Goal: Communication & Community: Answer question/provide support

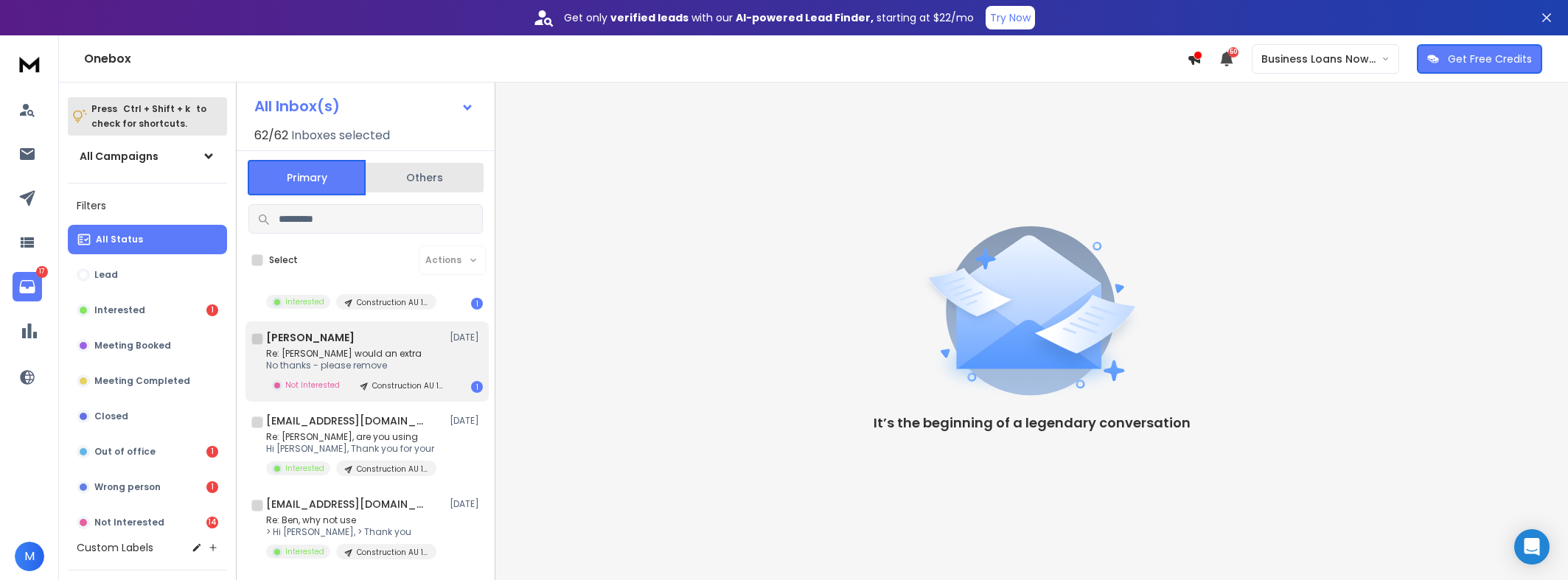
scroll to position [148, 0]
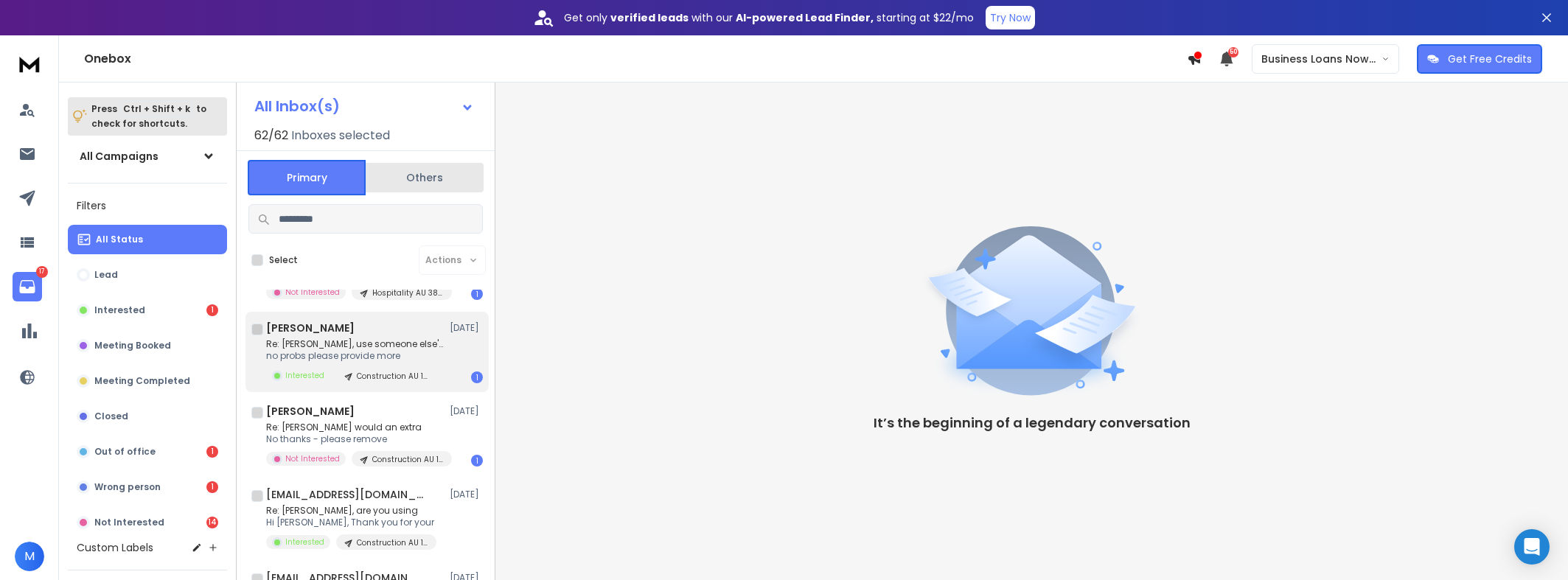
click at [371, 354] on p "no probs please provide more" at bounding box center [354, 356] width 177 height 11
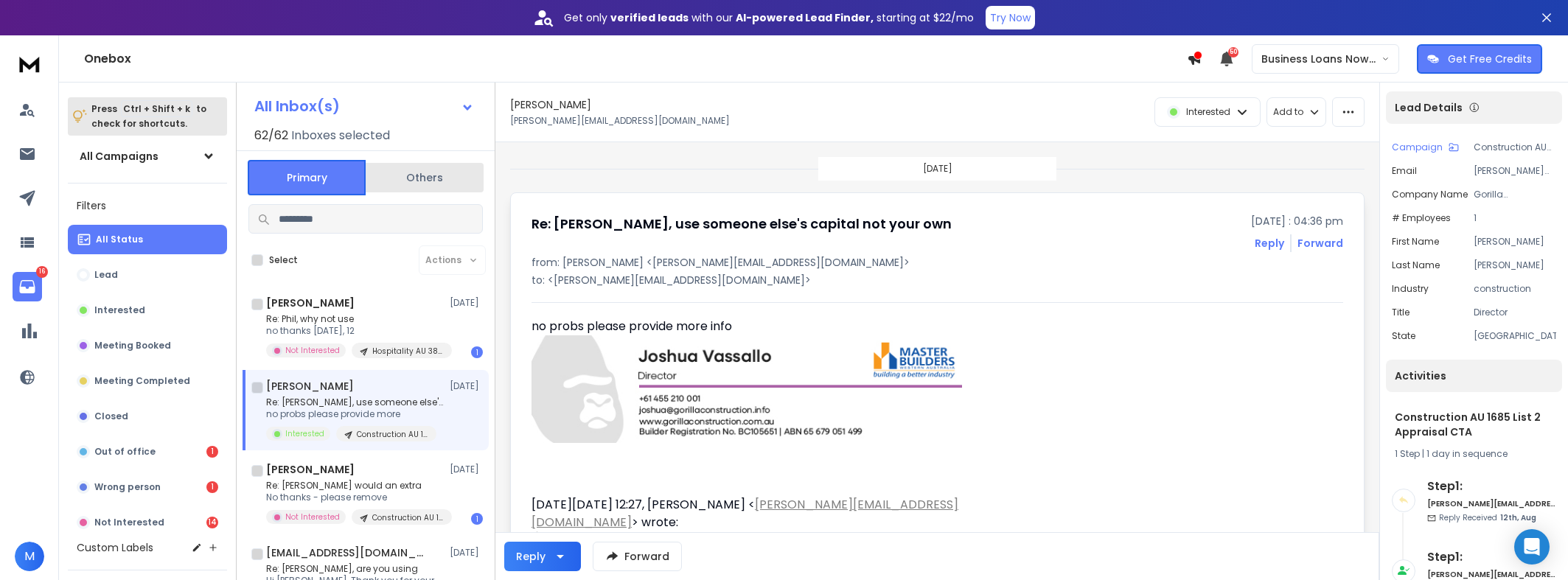
scroll to position [0, 0]
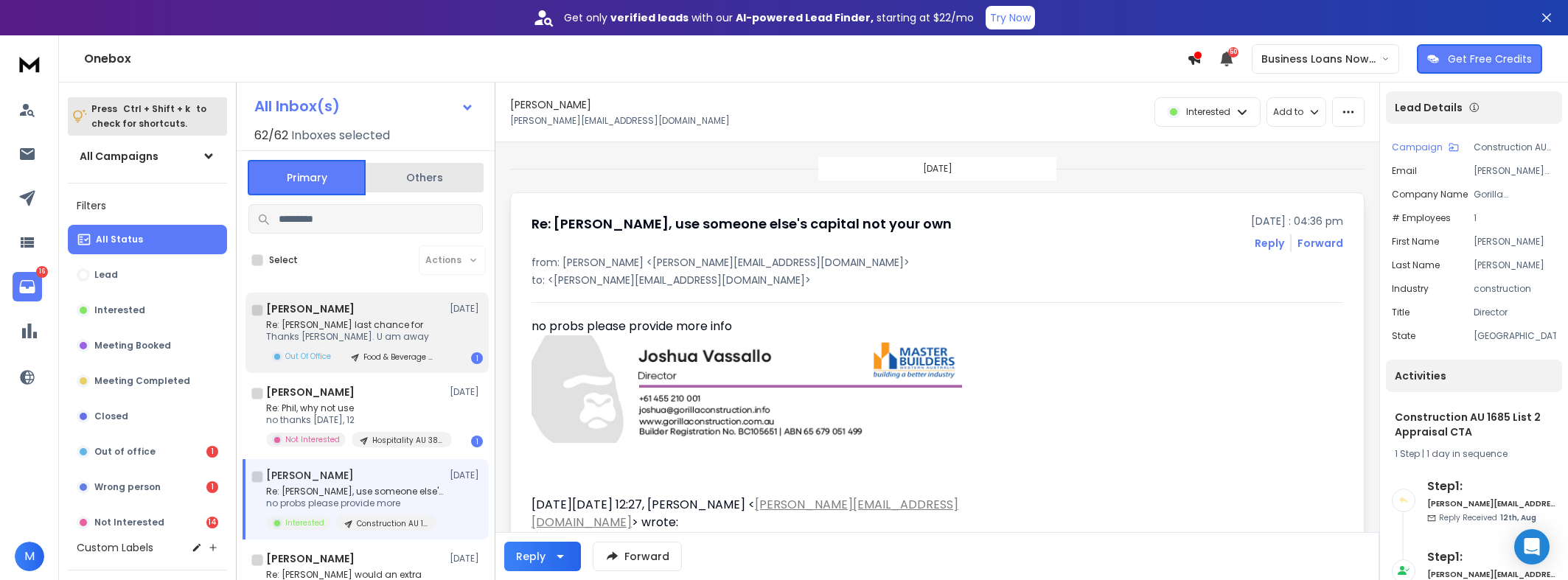
click at [309, 315] on h1 "[PERSON_NAME]" at bounding box center [309, 308] width 88 height 15
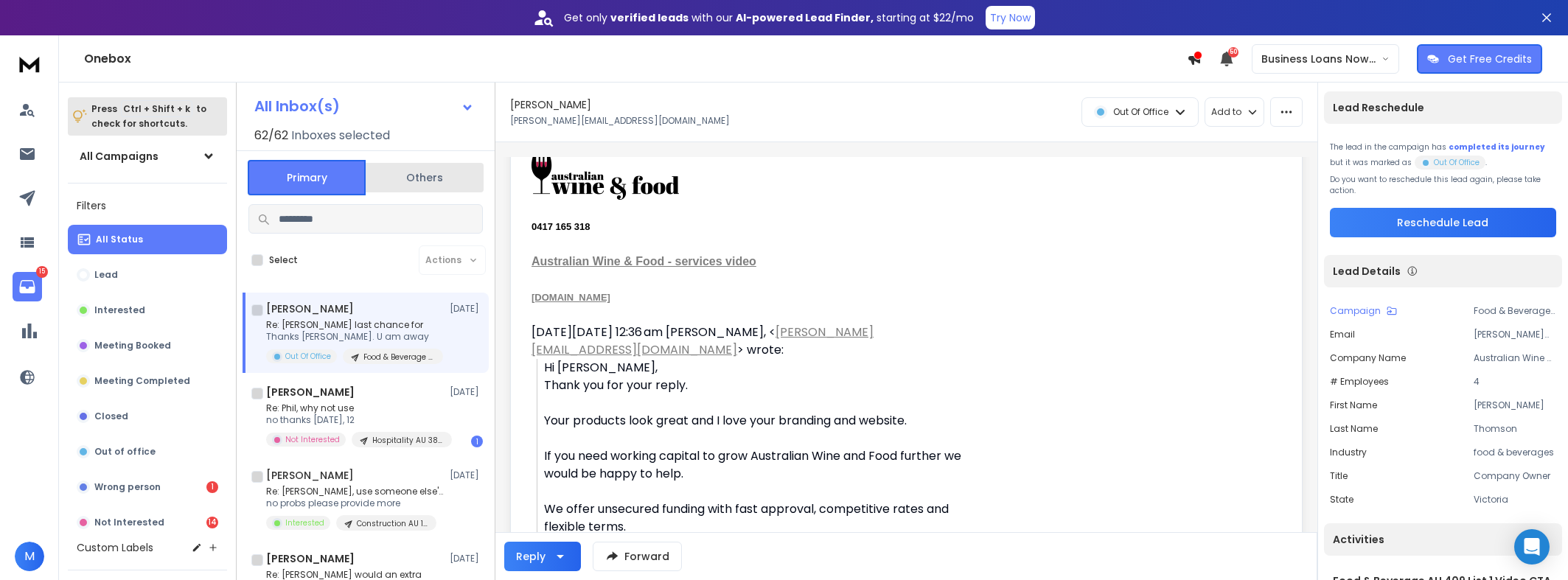
scroll to position [148, 0]
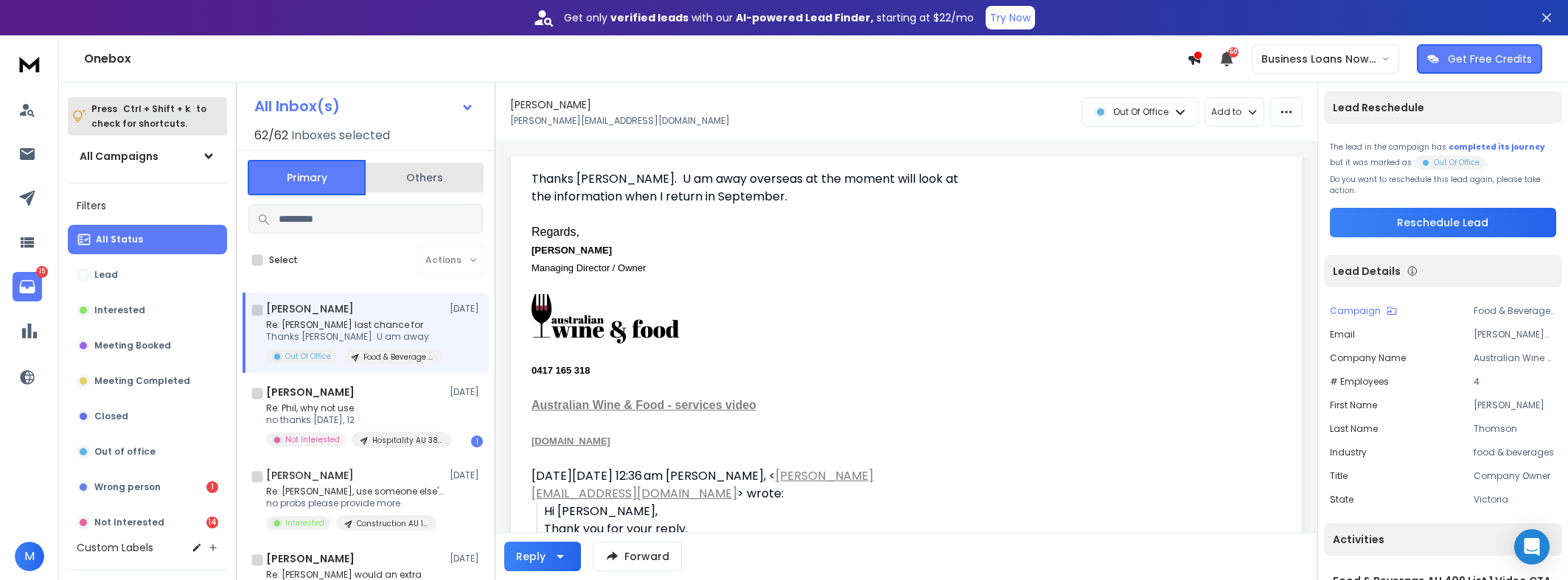
click at [329, 309] on h1 "[PERSON_NAME]" at bounding box center [309, 308] width 87 height 15
click at [525, 550] on div "Reply" at bounding box center [531, 556] width 30 height 15
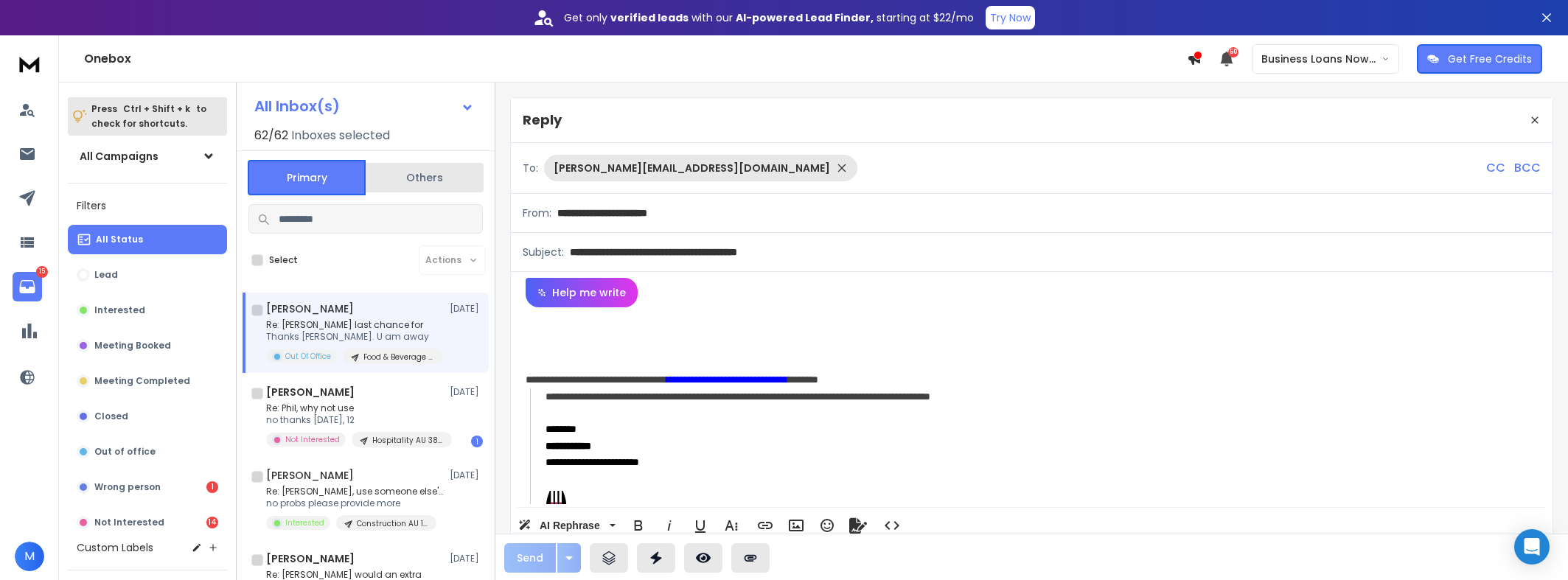
click at [669, 326] on div at bounding box center [1031, 330] width 1012 height 17
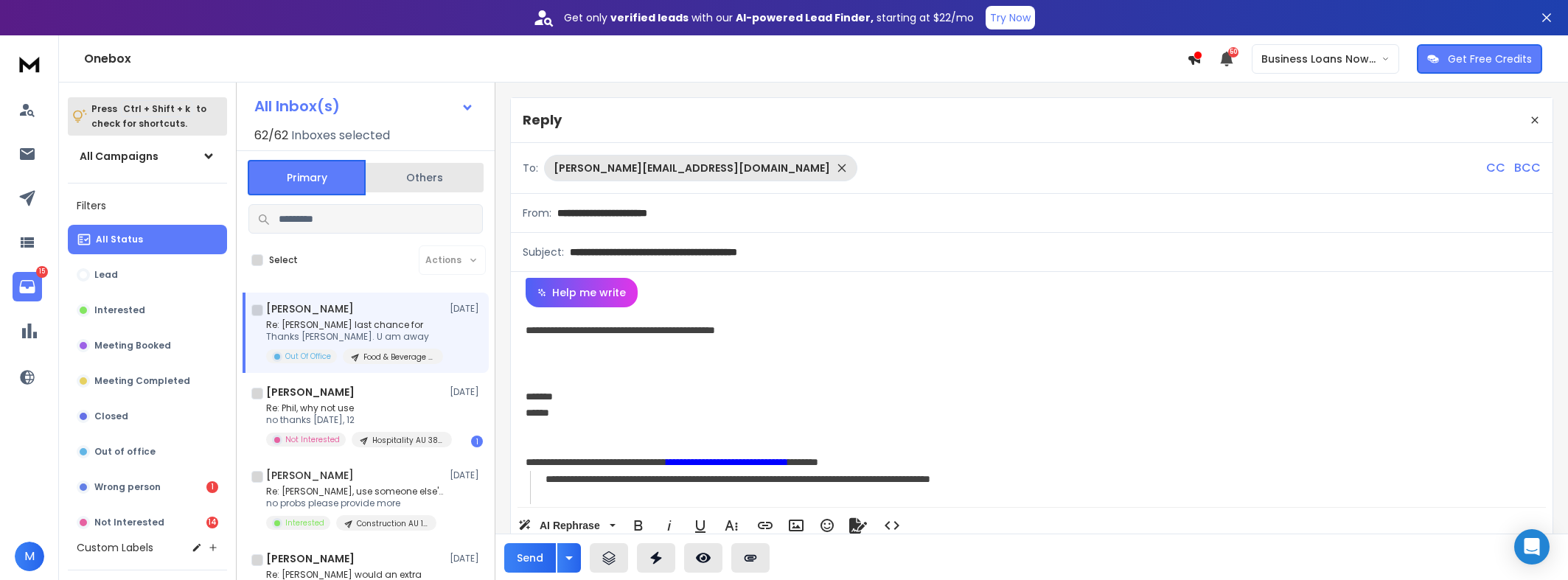
click at [645, 326] on div "**********" at bounding box center [1023, 330] width 996 height 17
click at [635, 387] on div at bounding box center [1031, 379] width 1012 height 17
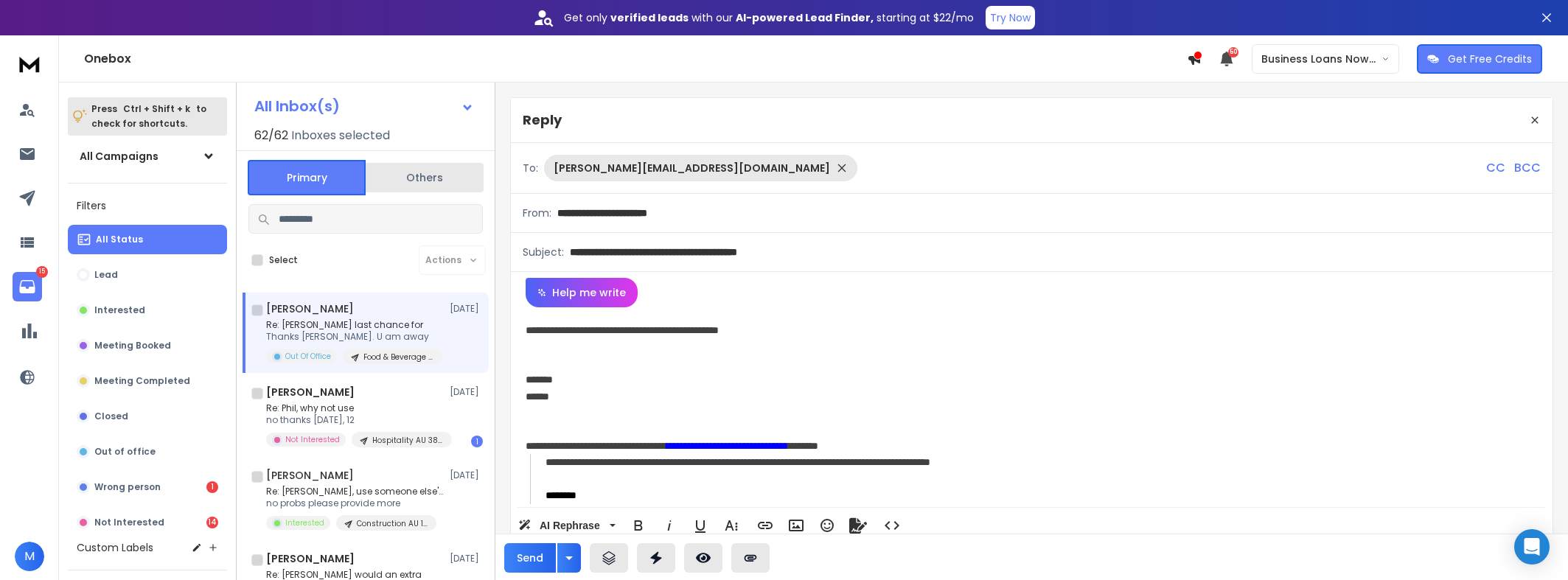
click at [517, 555] on button "Send" at bounding box center [530, 558] width 52 height 30
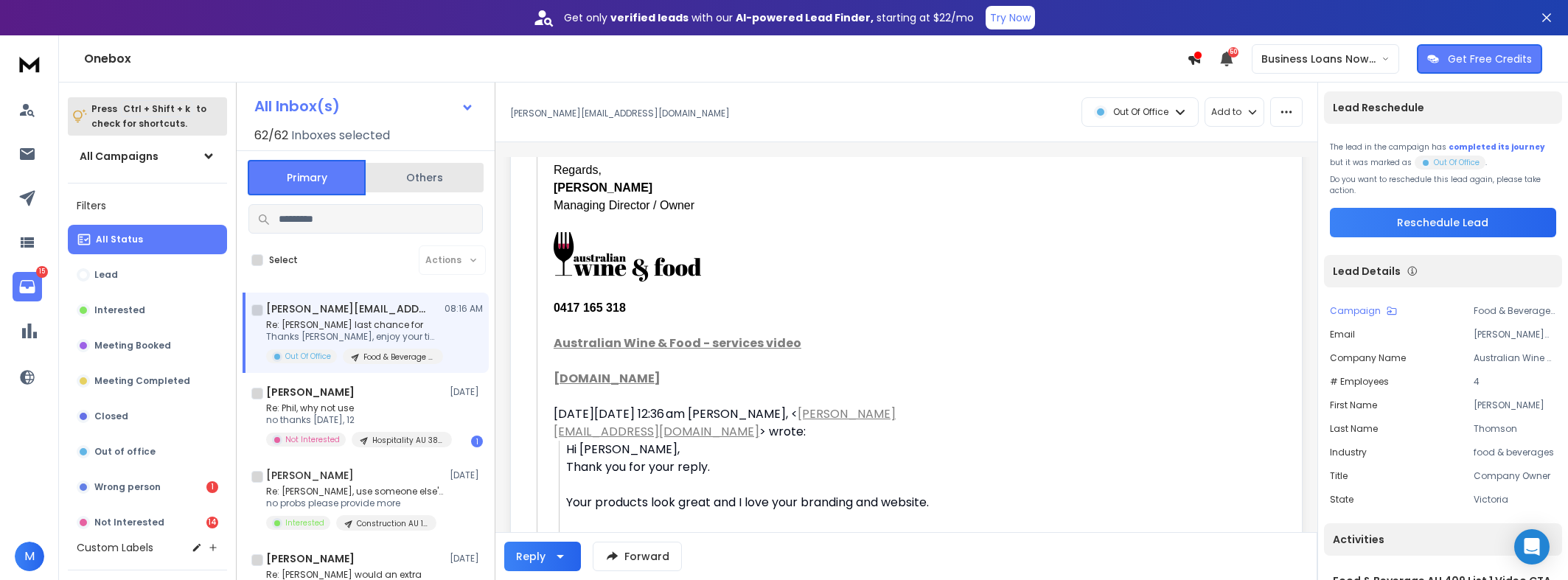
scroll to position [442, 0]
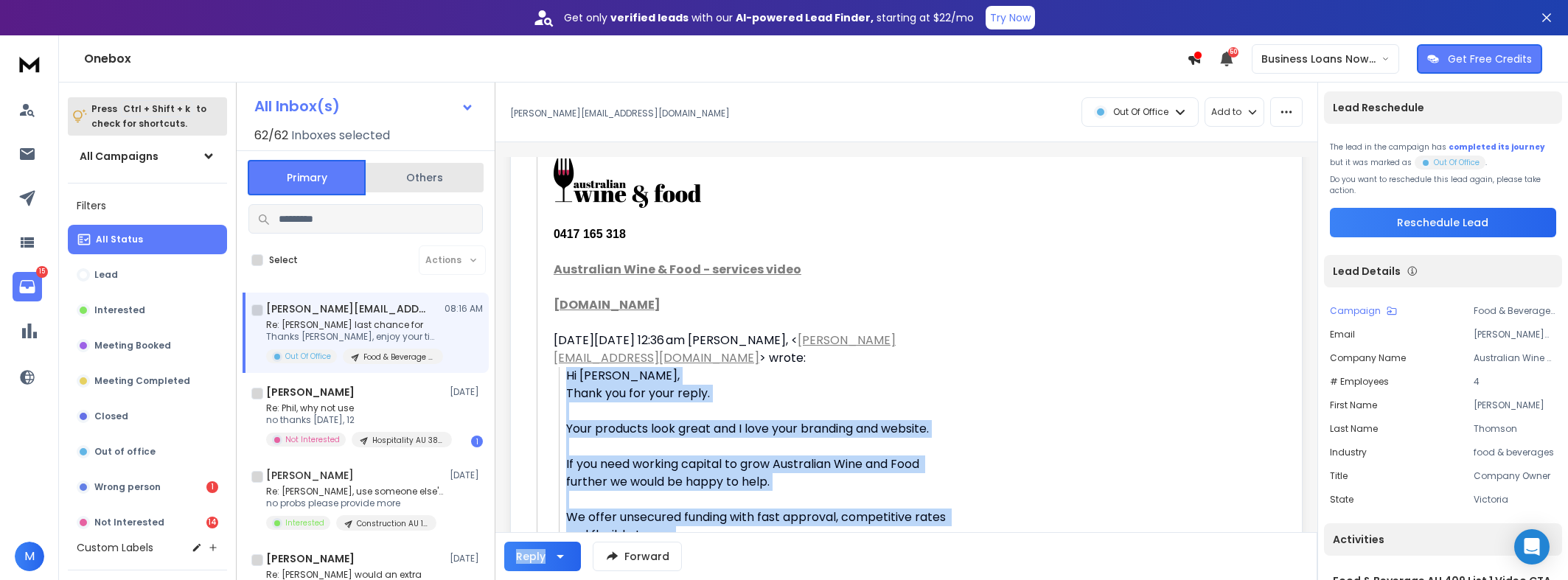
drag, startPoint x: 567, startPoint y: 323, endPoint x: 902, endPoint y: 552, distance: 405.8
click at [902, 552] on div "[PERSON_NAME][EMAIL_ADDRESS][DOMAIN_NAME] Out Of Office Add to Out Of Office Ad…" at bounding box center [906, 372] width 822 height 580
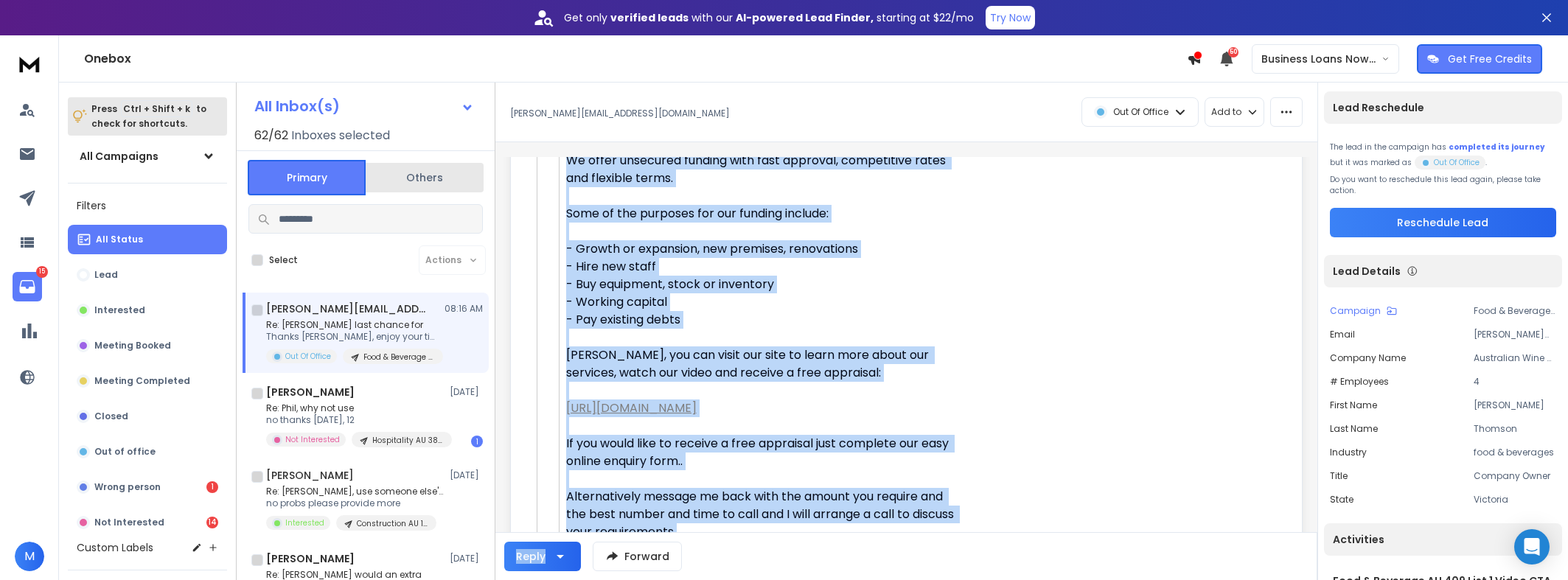
scroll to position [957, 0]
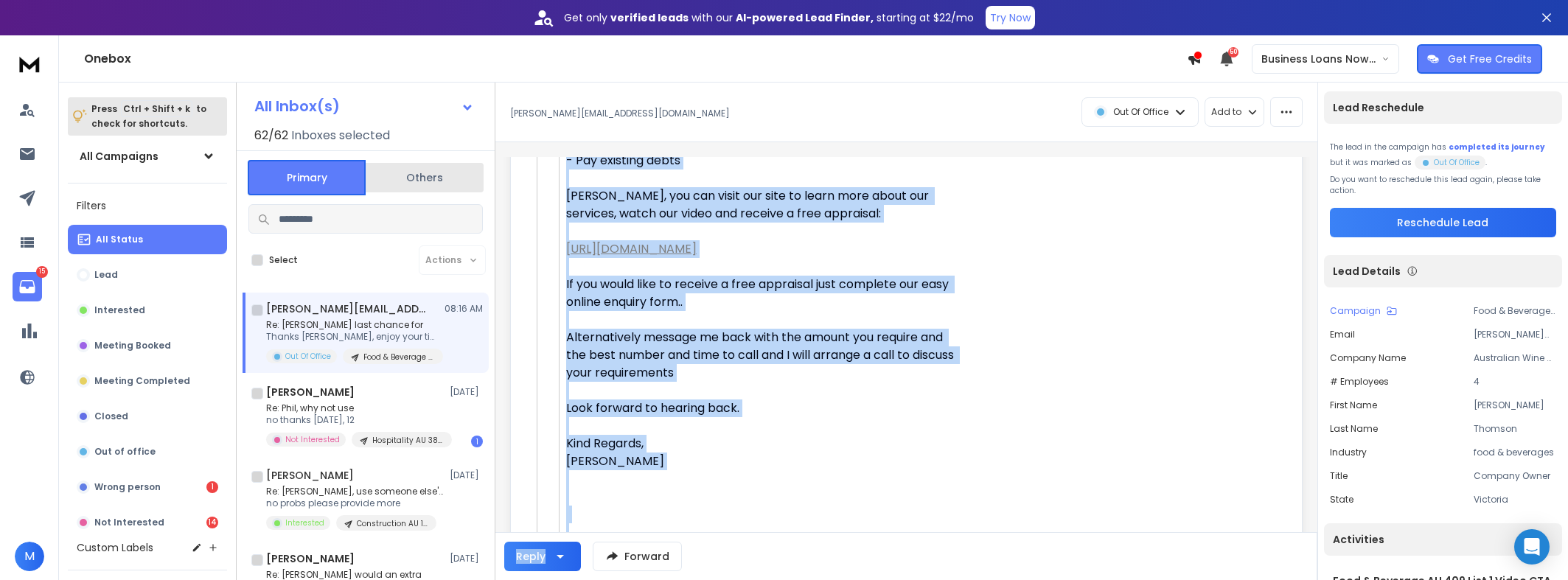
click at [676, 452] on div "[PERSON_NAME]" at bounding box center [764, 461] width 396 height 17
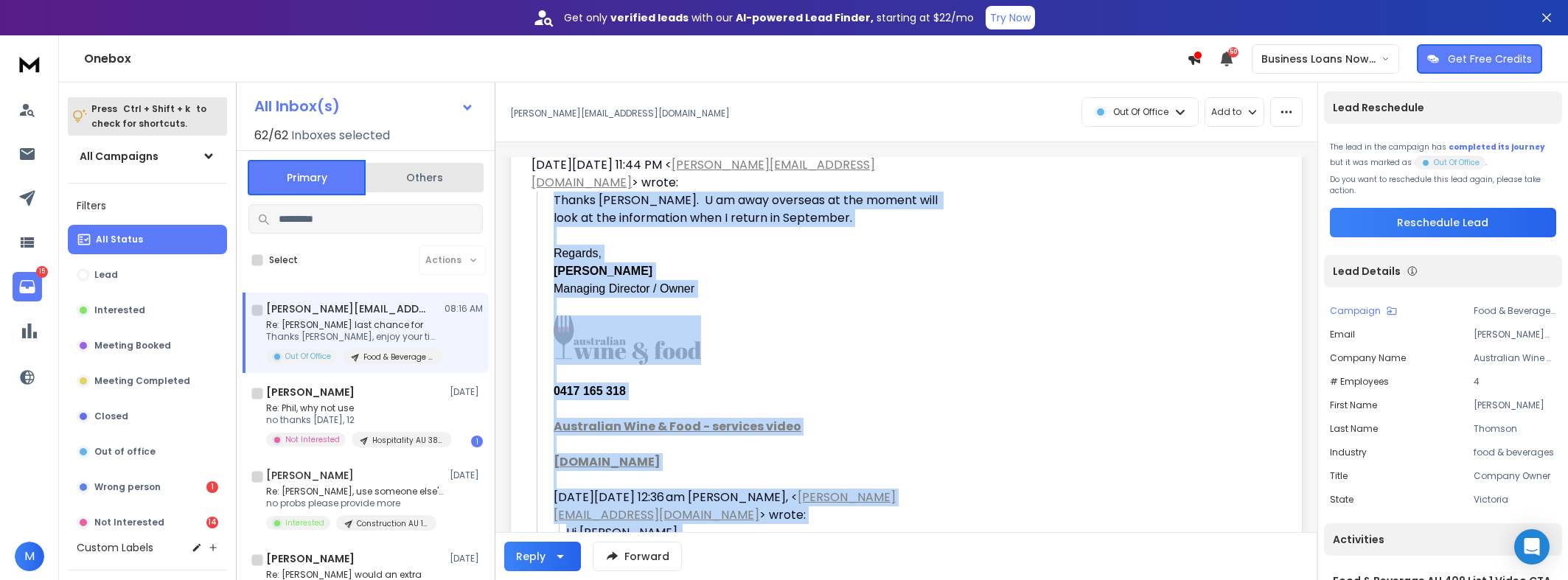
scroll to position [258, 0]
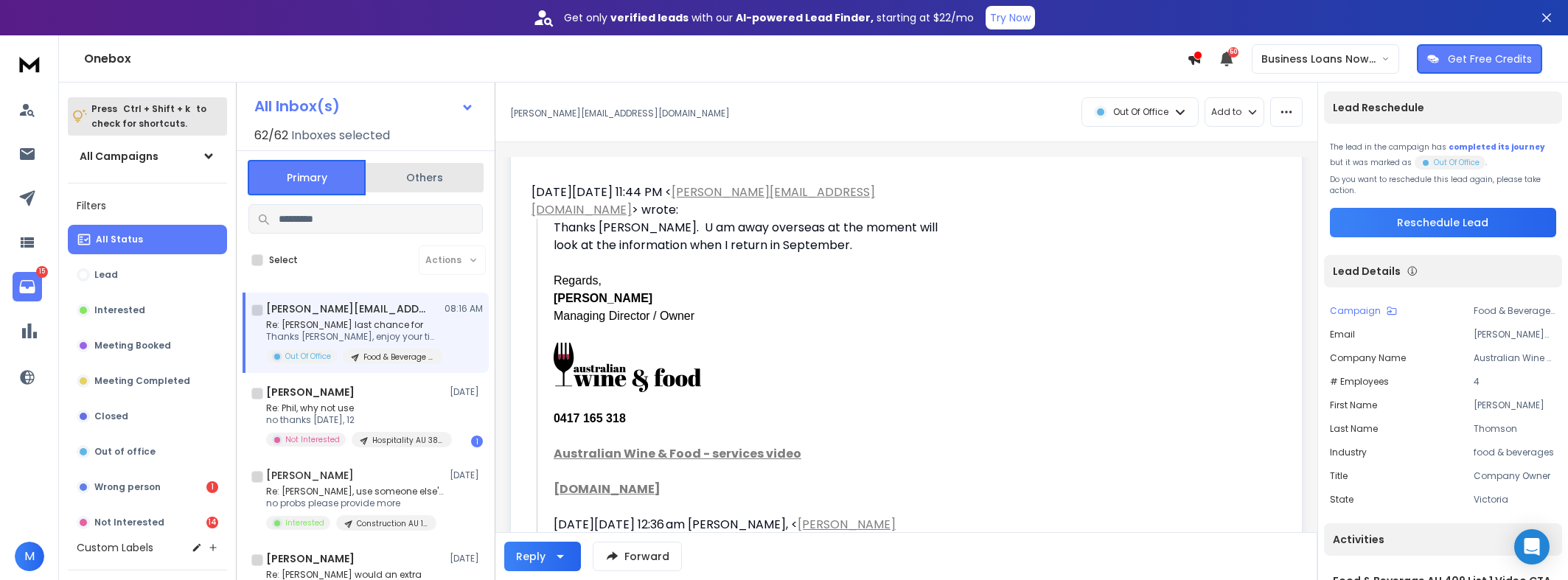
drag, startPoint x: 669, startPoint y: 418, endPoint x: 544, endPoint y: 518, distance: 160.1
copy blockquote "Hi [PERSON_NAME], Thank you for your reply. Your products look great and I love…"
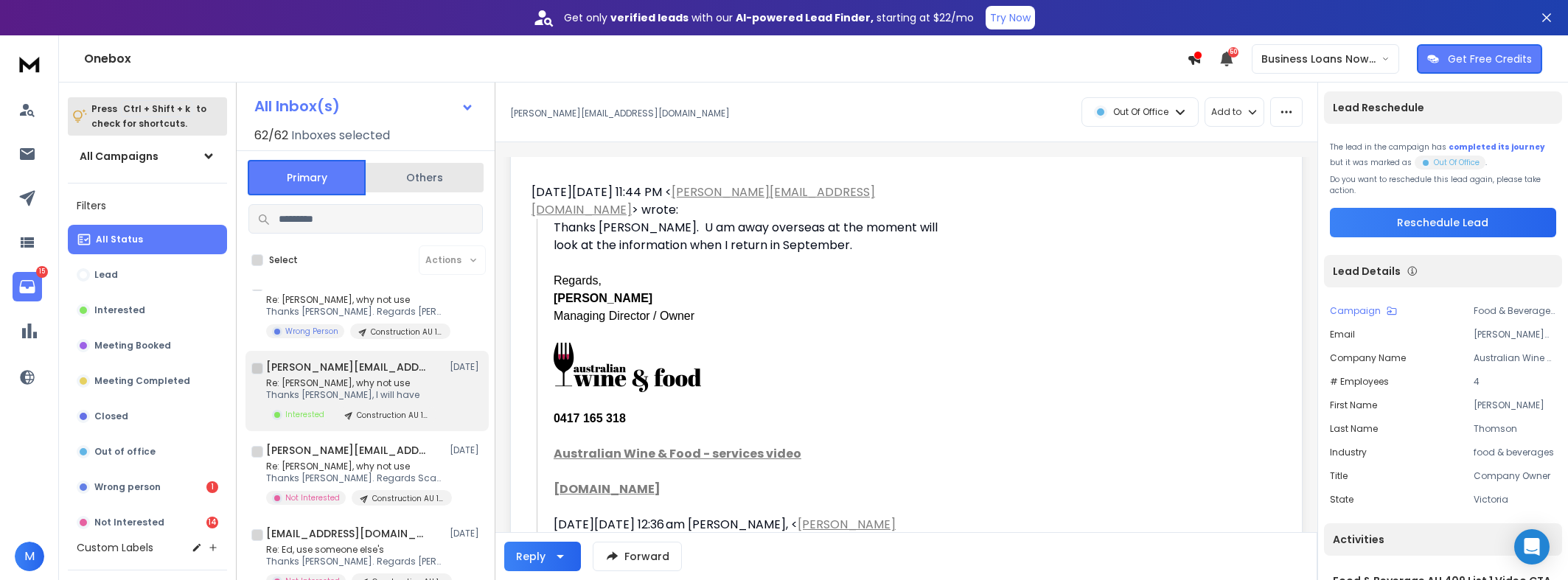
scroll to position [864, 0]
click at [420, 378] on p "Re: [PERSON_NAME], why not use" at bounding box center [350, 376] width 170 height 11
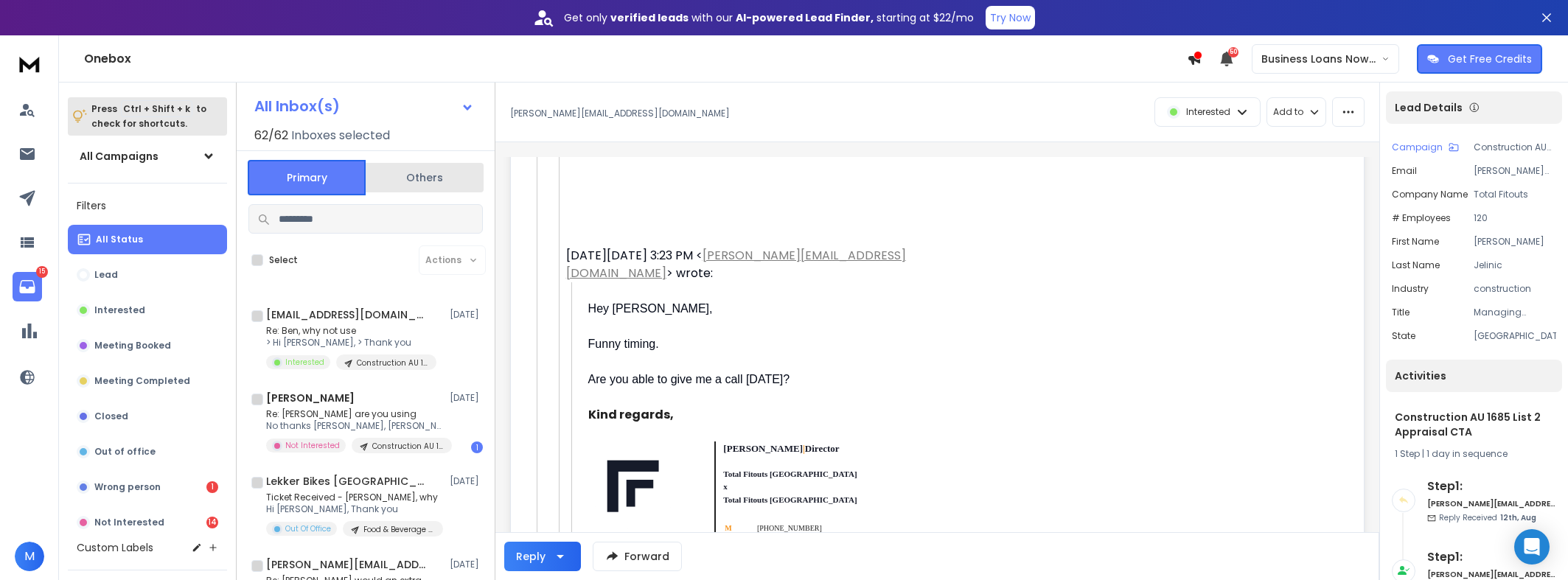
scroll to position [0, 0]
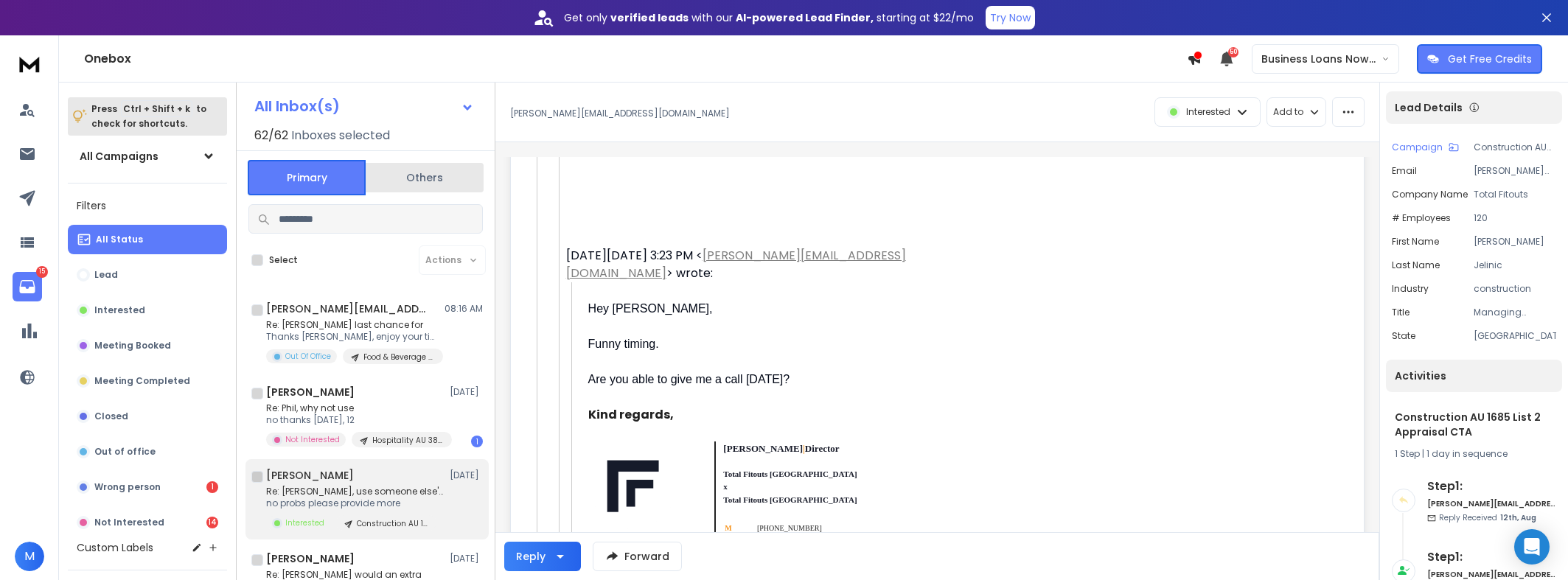
click at [364, 487] on p "Re: [PERSON_NAME], use someone else's" at bounding box center [354, 491] width 177 height 11
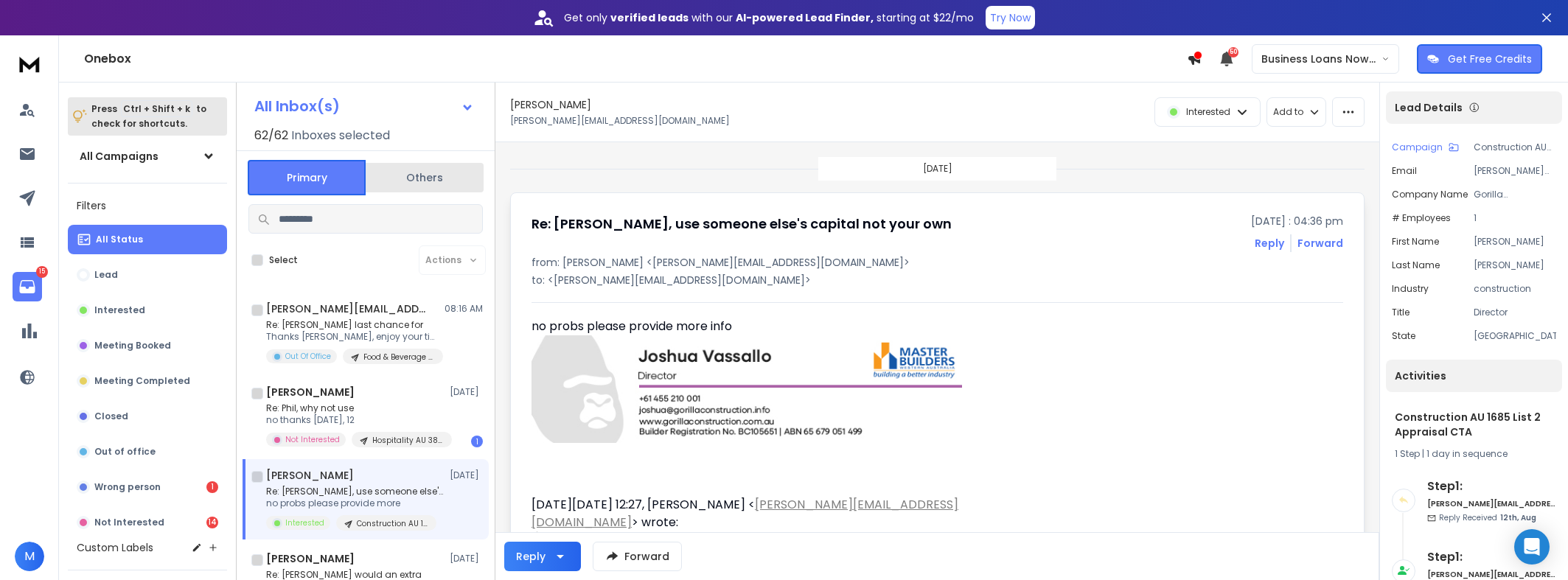
click at [1260, 243] on button "Reply" at bounding box center [1270, 243] width 30 height 15
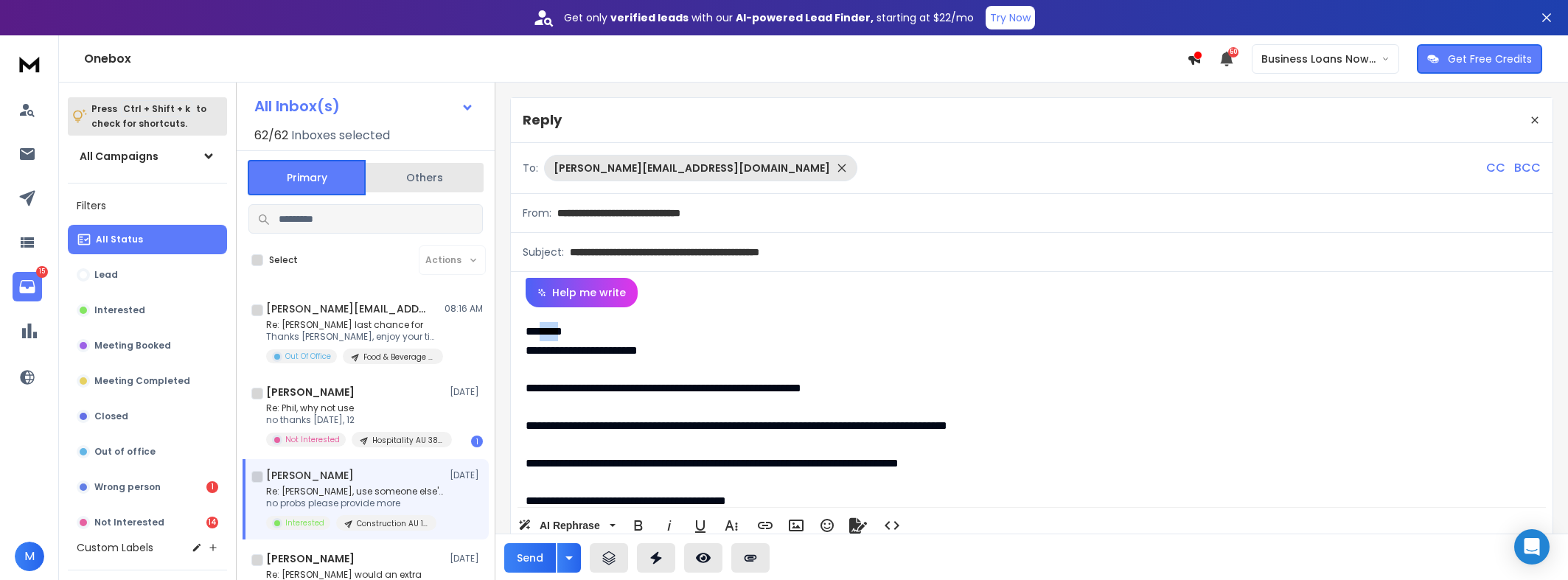
drag, startPoint x: 567, startPoint y: 331, endPoint x: 543, endPoint y: 331, distance: 24.0
click at [543, 331] on div "********" at bounding box center [1023, 332] width 996 height 19
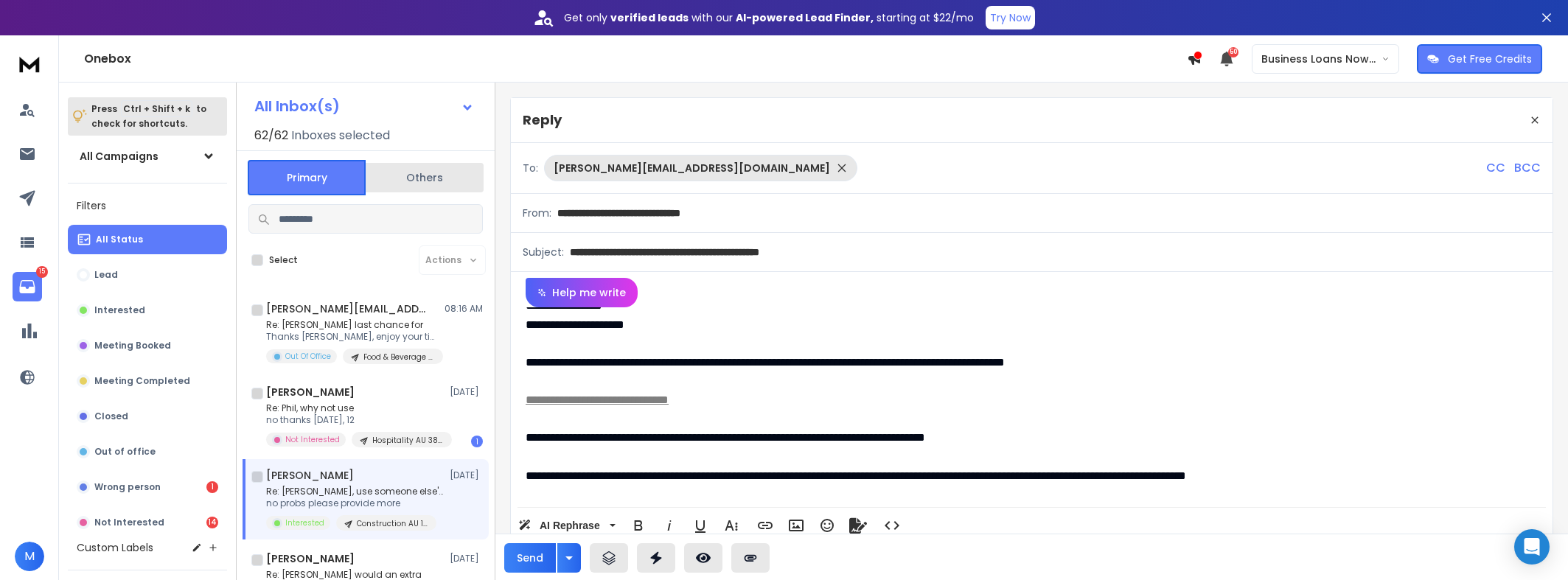
scroll to position [294, 0]
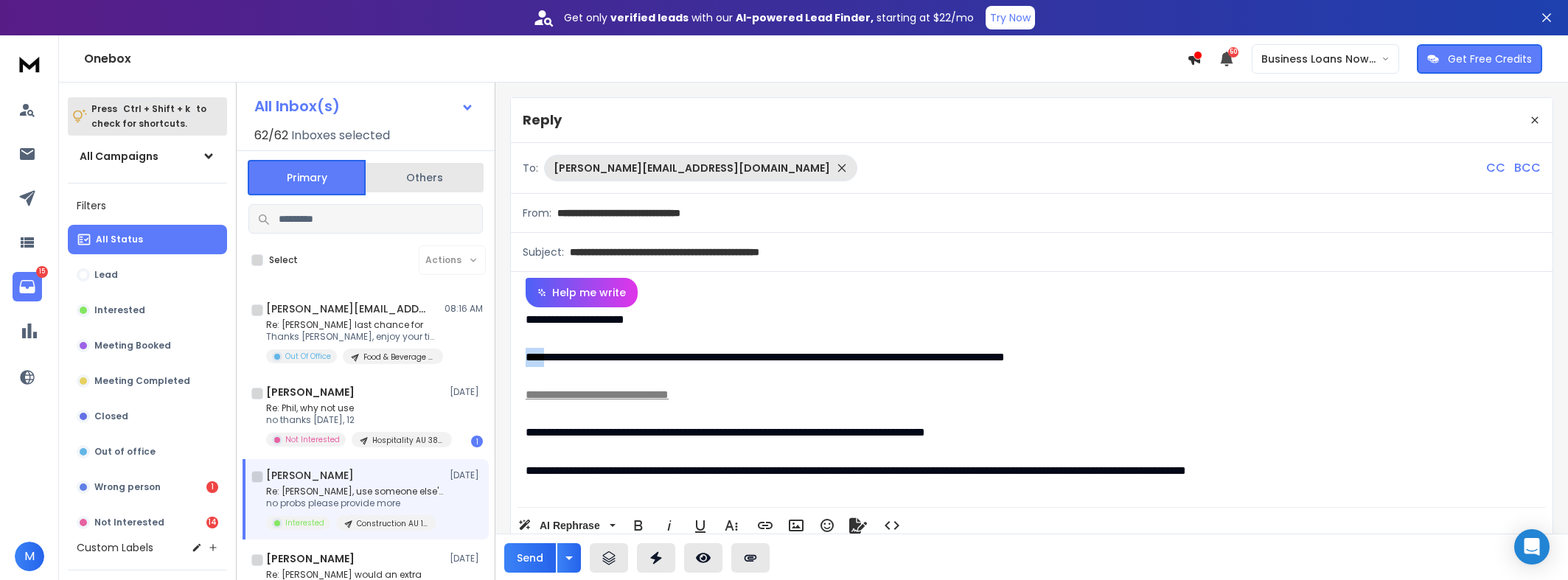
drag, startPoint x: 550, startPoint y: 357, endPoint x: 514, endPoint y: 357, distance: 36.0
click at [514, 357] on div "**********" at bounding box center [1030, 405] width 1037 height 197
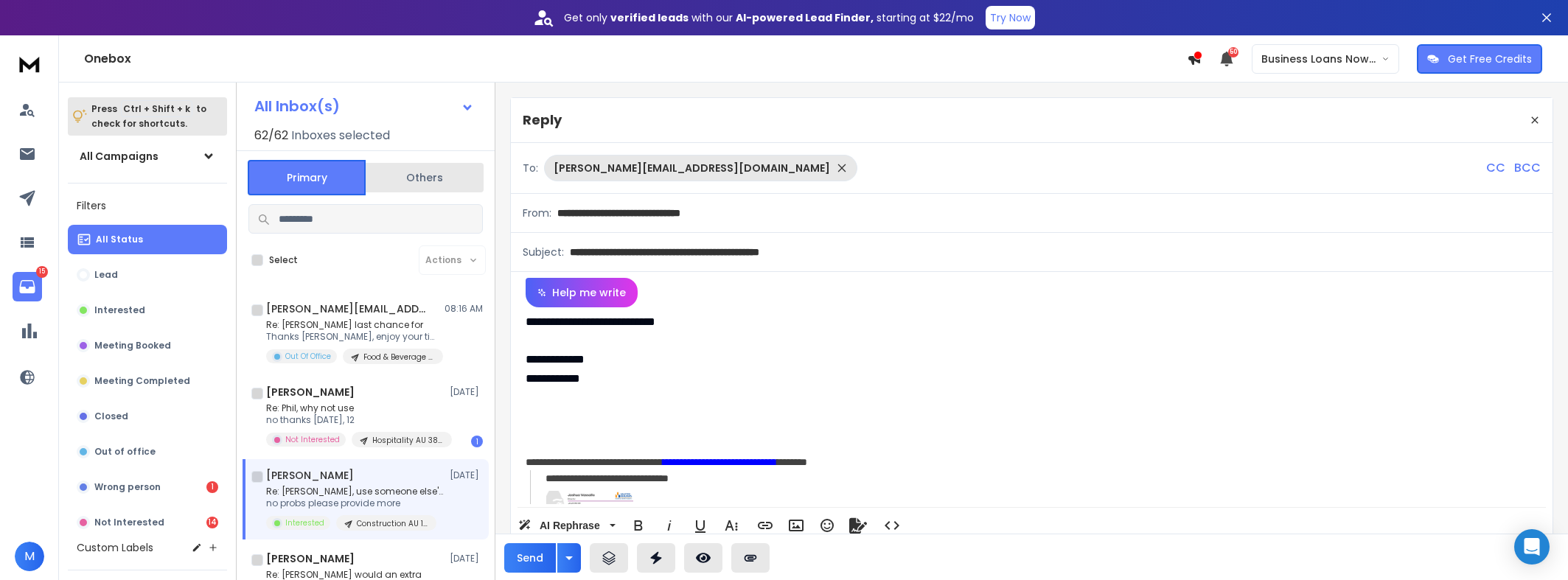
scroll to position [515, 0]
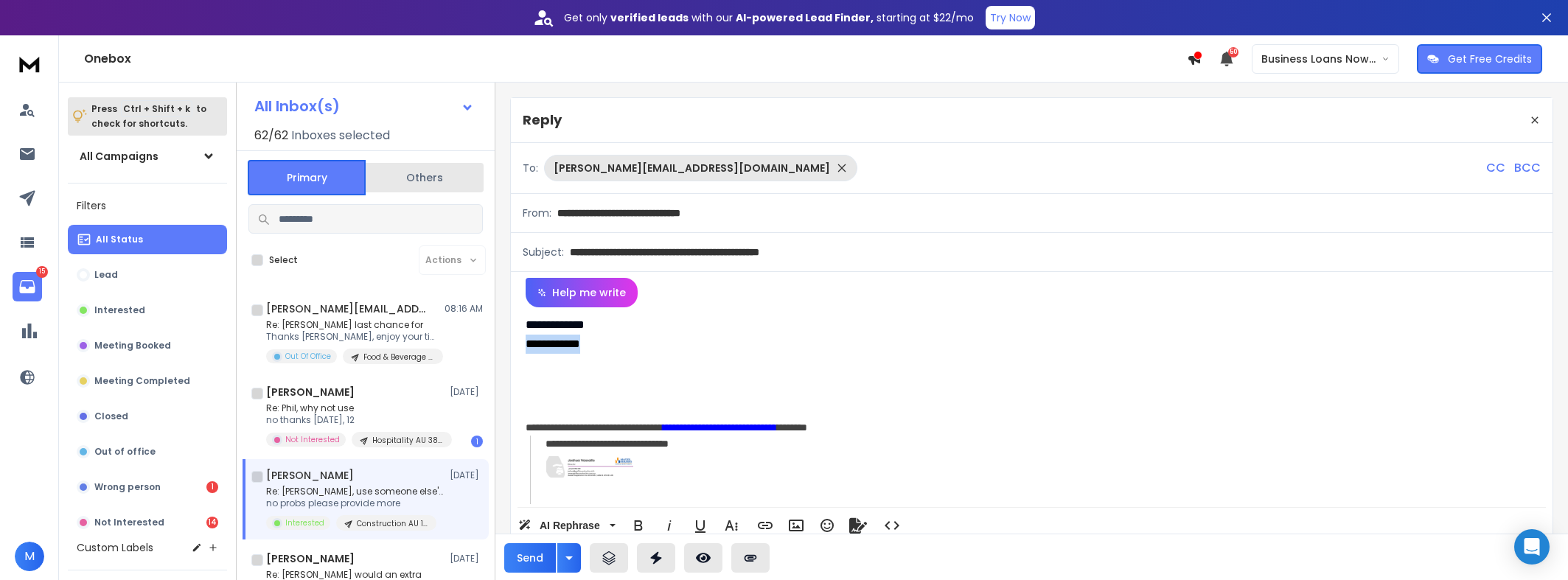
drag, startPoint x: 642, startPoint y: 351, endPoint x: 510, endPoint y: 351, distance: 132.0
click at [510, 351] on div "**********" at bounding box center [1031, 321] width 1043 height 450
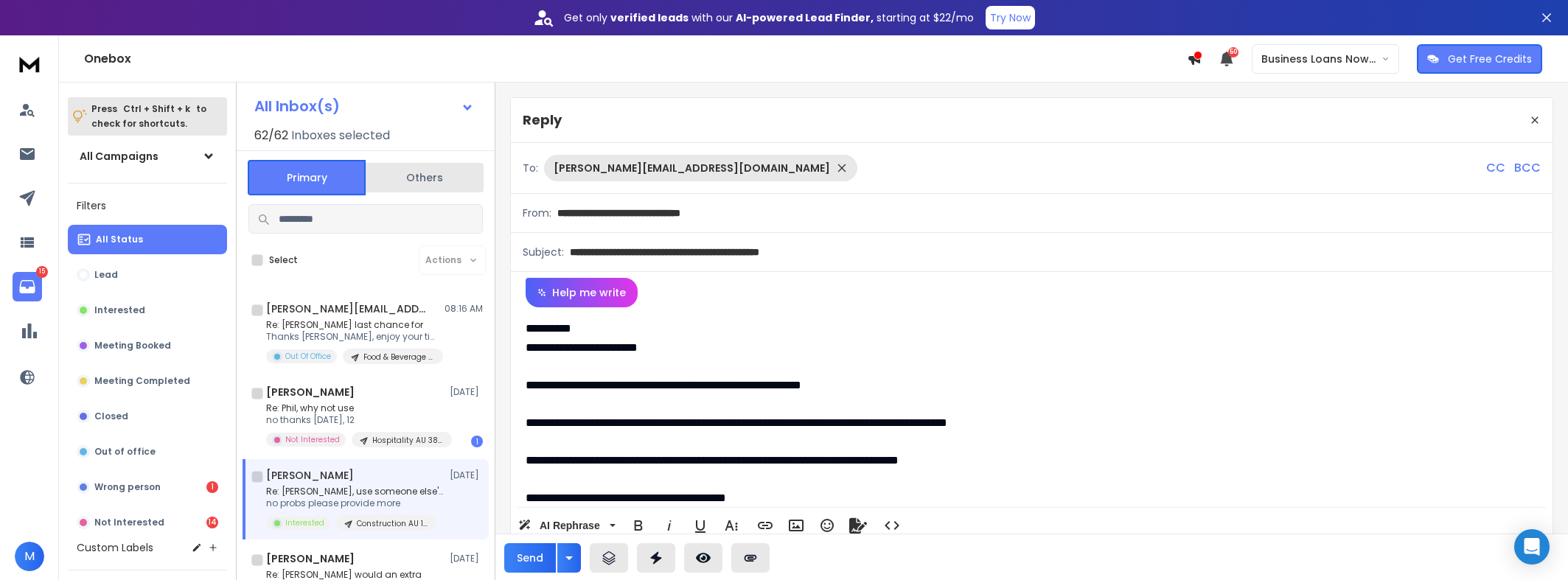
scroll to position [0, 0]
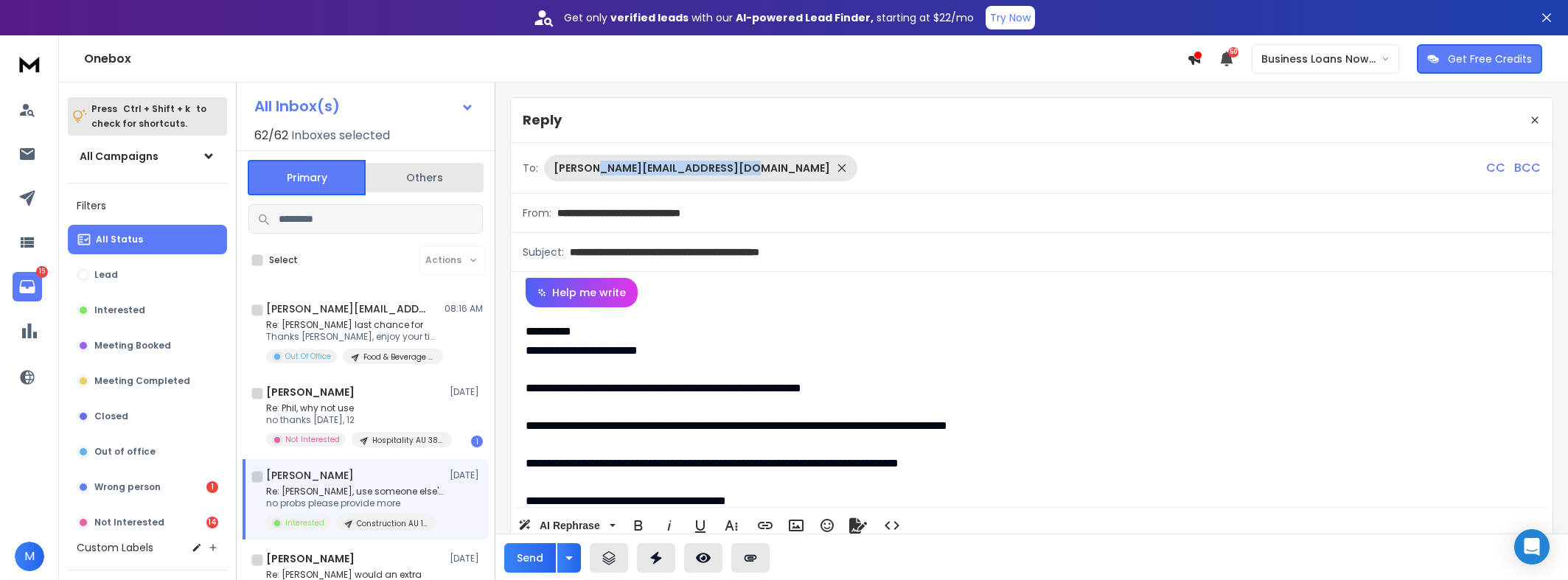
drag, startPoint x: 719, startPoint y: 166, endPoint x: 600, endPoint y: 164, distance: 119.0
click at [600, 164] on p "[PERSON_NAME][EMAIL_ADDRESS][DOMAIN_NAME]" at bounding box center [691, 168] width 276 height 15
drag, startPoint x: 930, startPoint y: 389, endPoint x: 517, endPoint y: 388, distance: 413.0
click at [517, 388] on div "**********" at bounding box center [1030, 405] width 1037 height 197
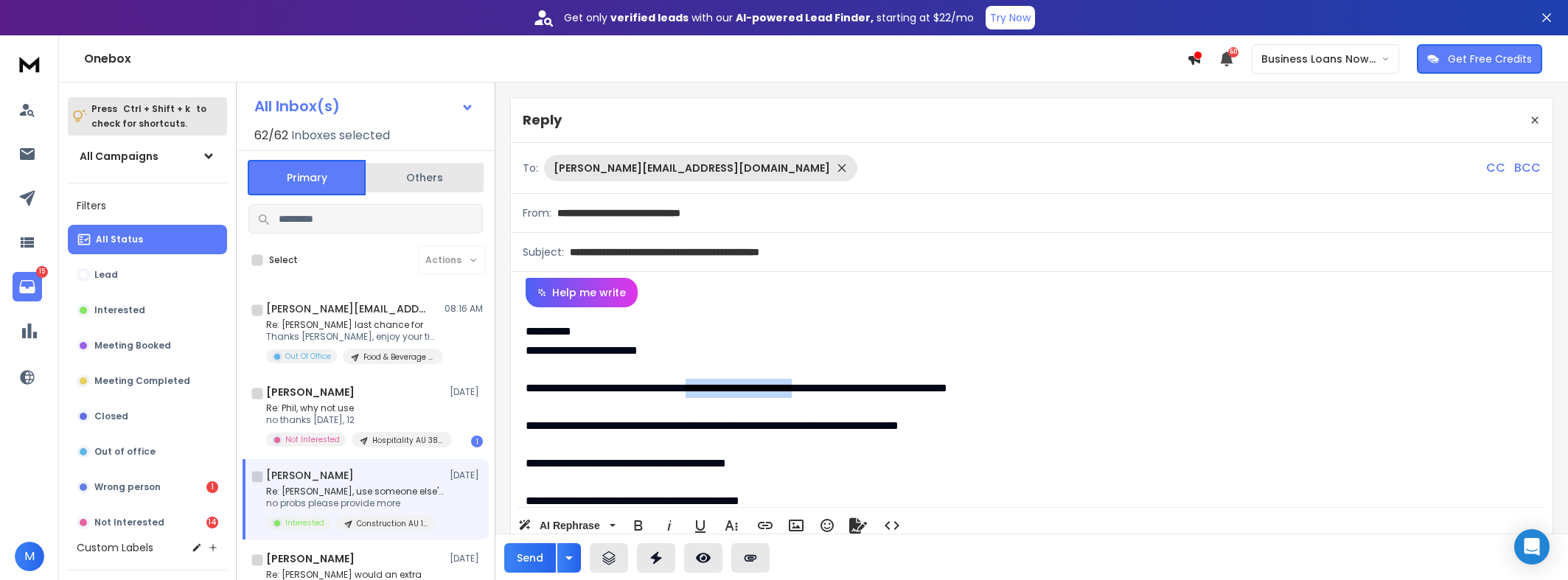
drag, startPoint x: 737, startPoint y: 390, endPoint x: 885, endPoint y: 390, distance: 148.0
click at [885, 390] on div "**********" at bounding box center [1023, 389] width 996 height 19
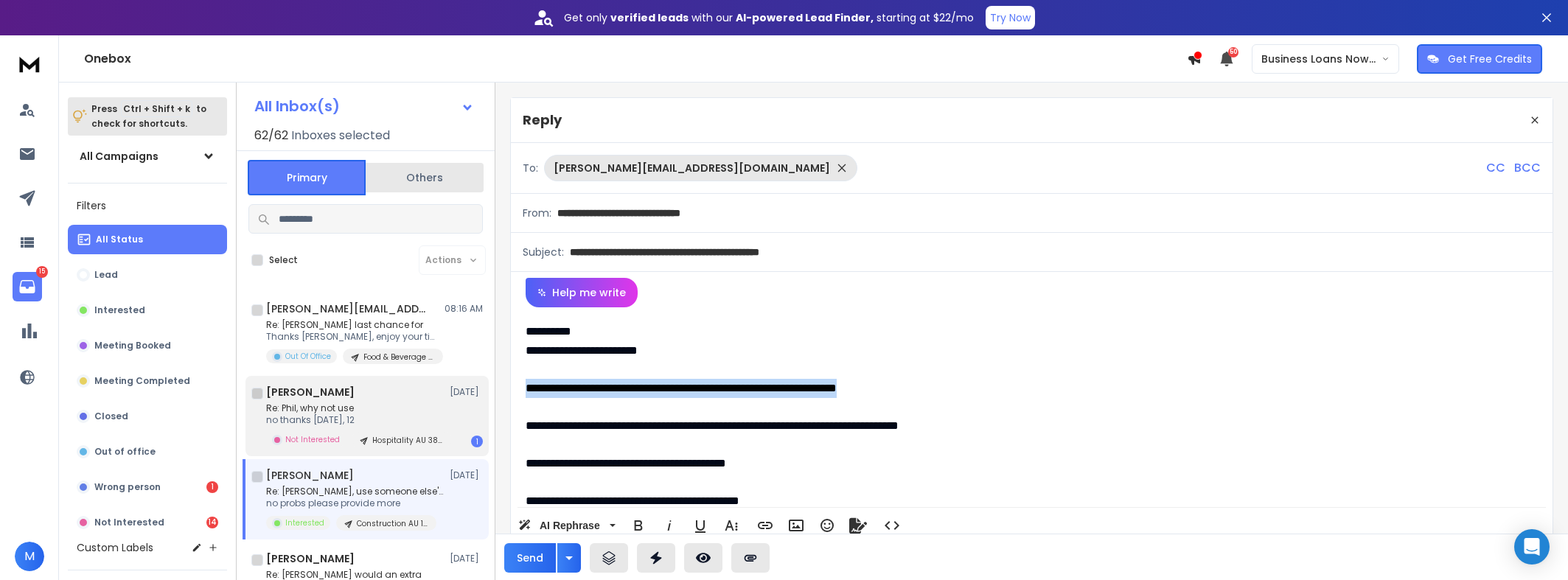
drag, startPoint x: 988, startPoint y: 389, endPoint x: 442, endPoint y: 389, distance: 546.0
click at [442, 389] on div "All Inbox(s) 62 / 62 Inboxes selected Primary Others Select Actions [PERSON_NAM…" at bounding box center [902, 372] width 1332 height 580
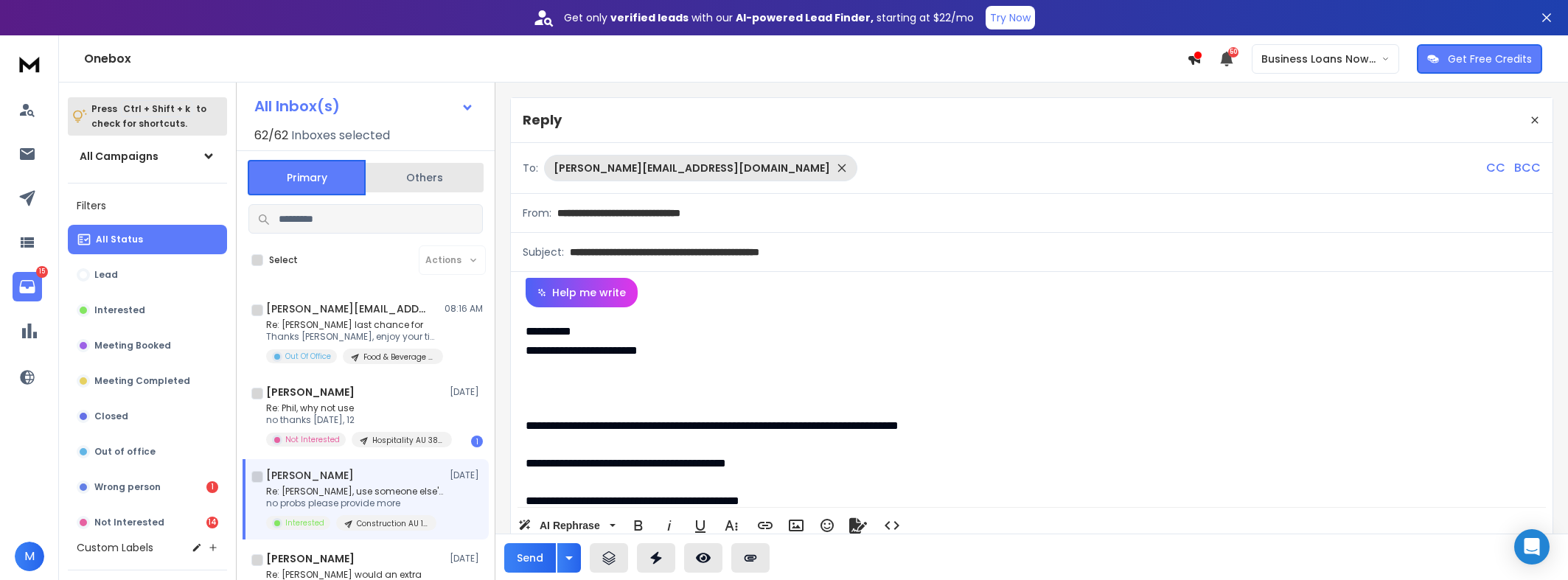
click at [524, 421] on div "**********" at bounding box center [1030, 405] width 1037 height 197
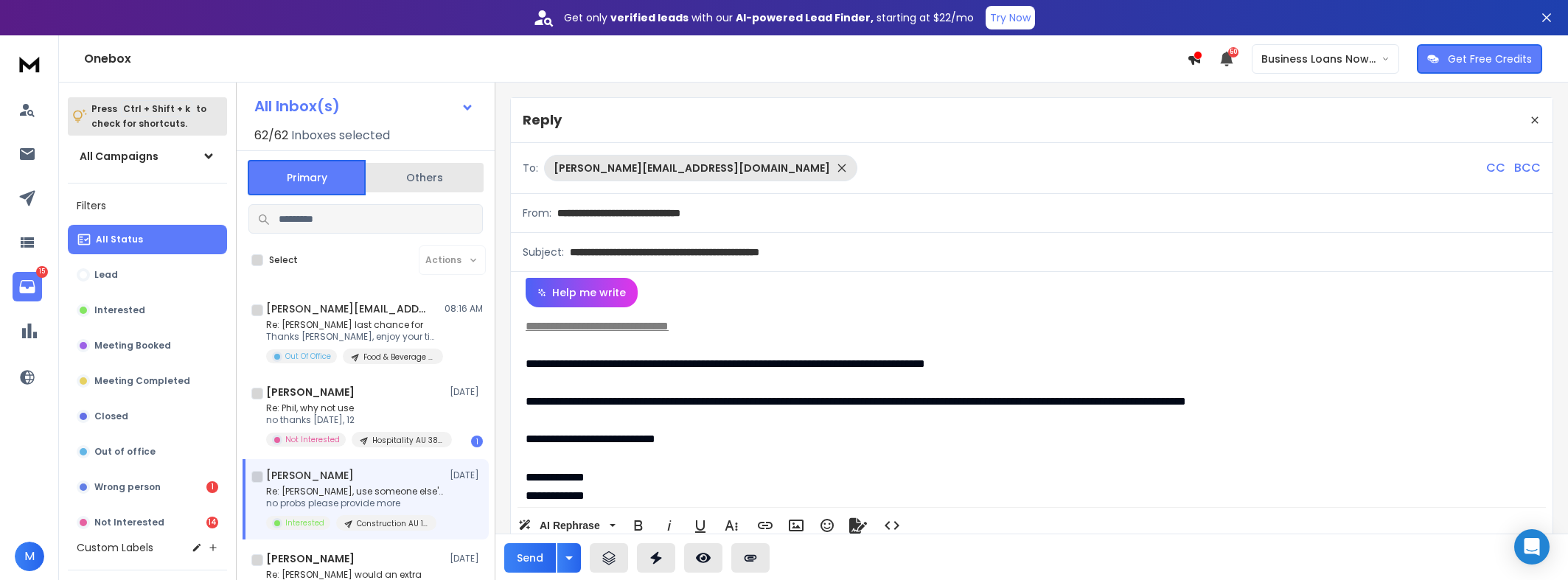
scroll to position [294, 0]
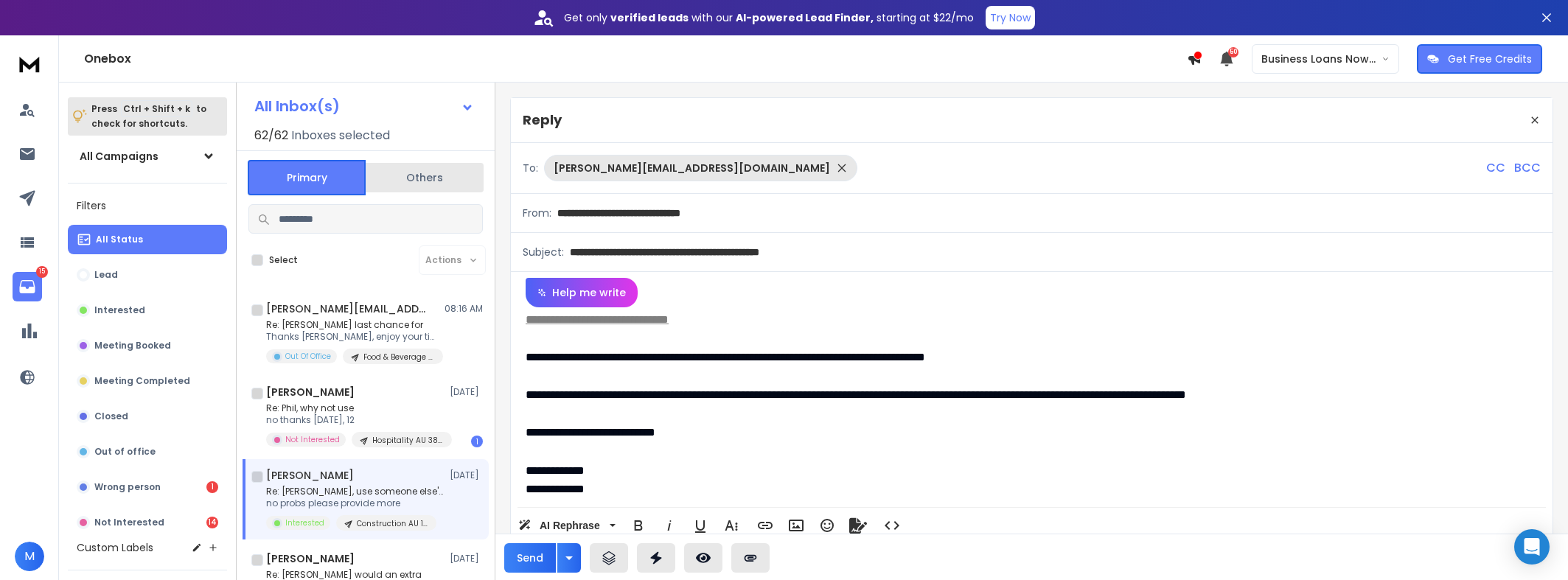
click at [518, 556] on button "Send" at bounding box center [530, 558] width 52 height 30
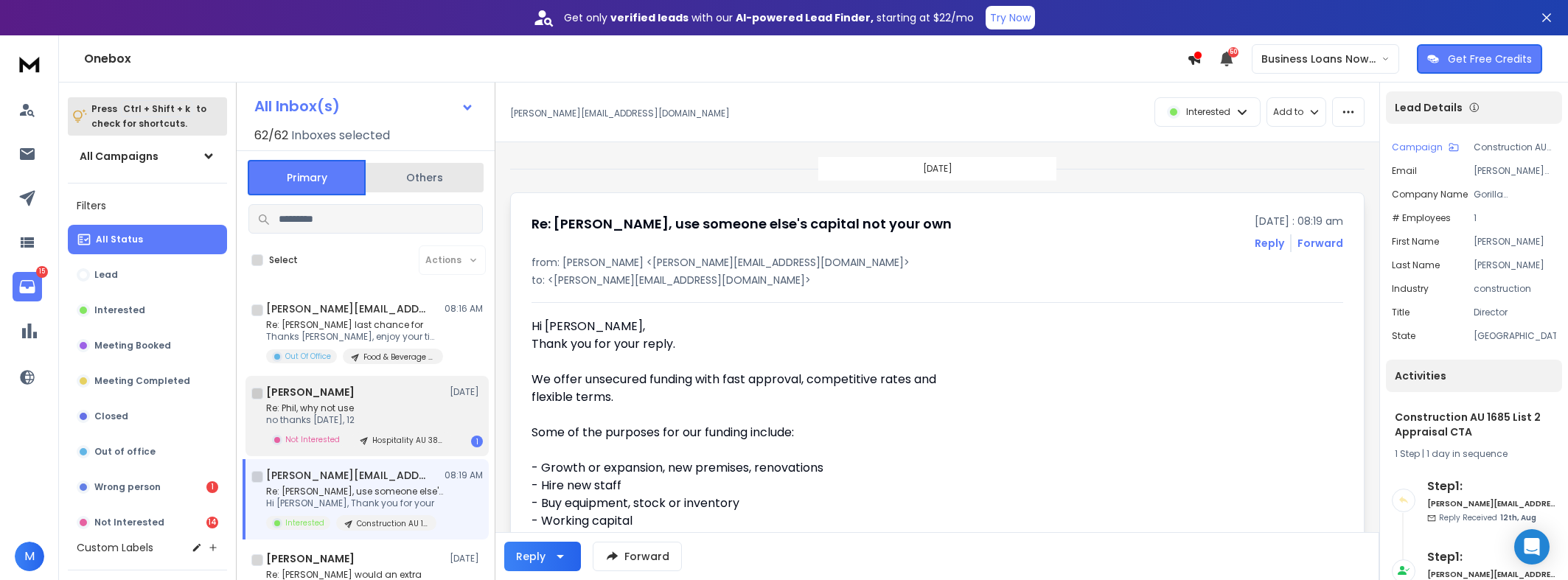
click at [360, 392] on div "[PERSON_NAME] [DATE]" at bounding box center [374, 391] width 217 height 15
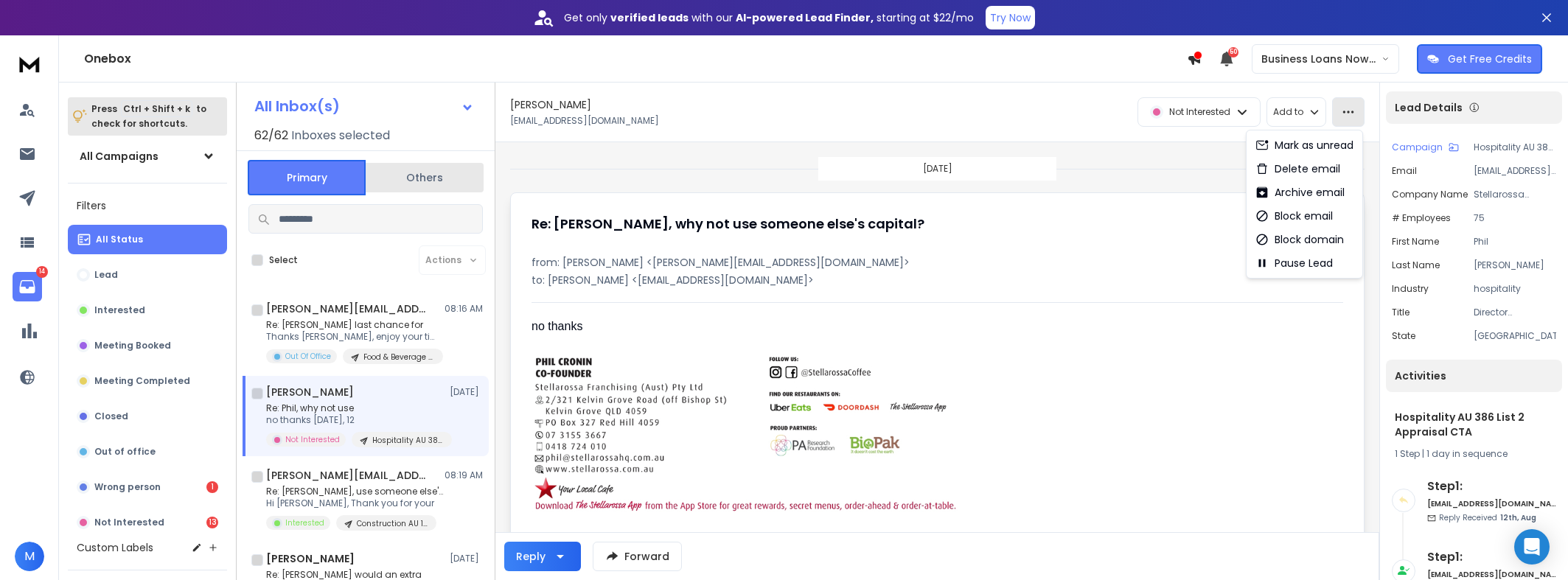
click at [1351, 118] on icon "button" at bounding box center [1348, 112] width 13 height 13
click at [1299, 217] on div "Block email" at bounding box center [1294, 216] width 78 height 15
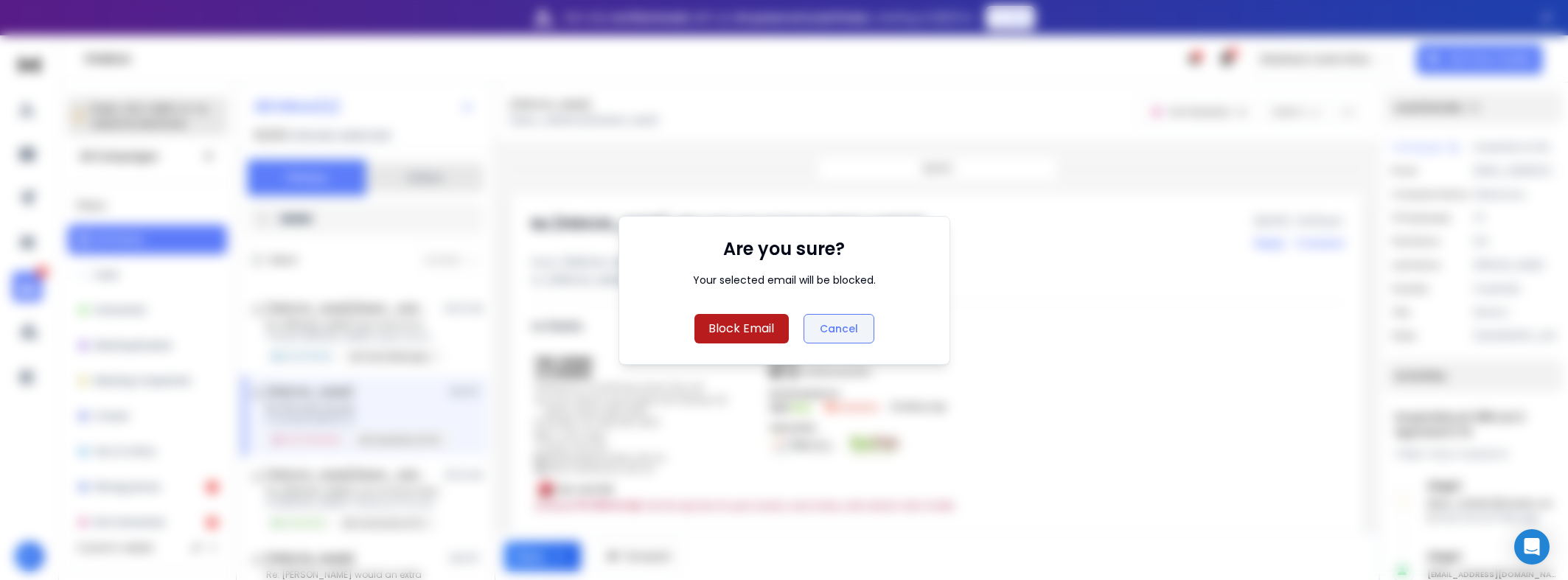
click at [732, 335] on button "Block Email" at bounding box center [742, 328] width 94 height 30
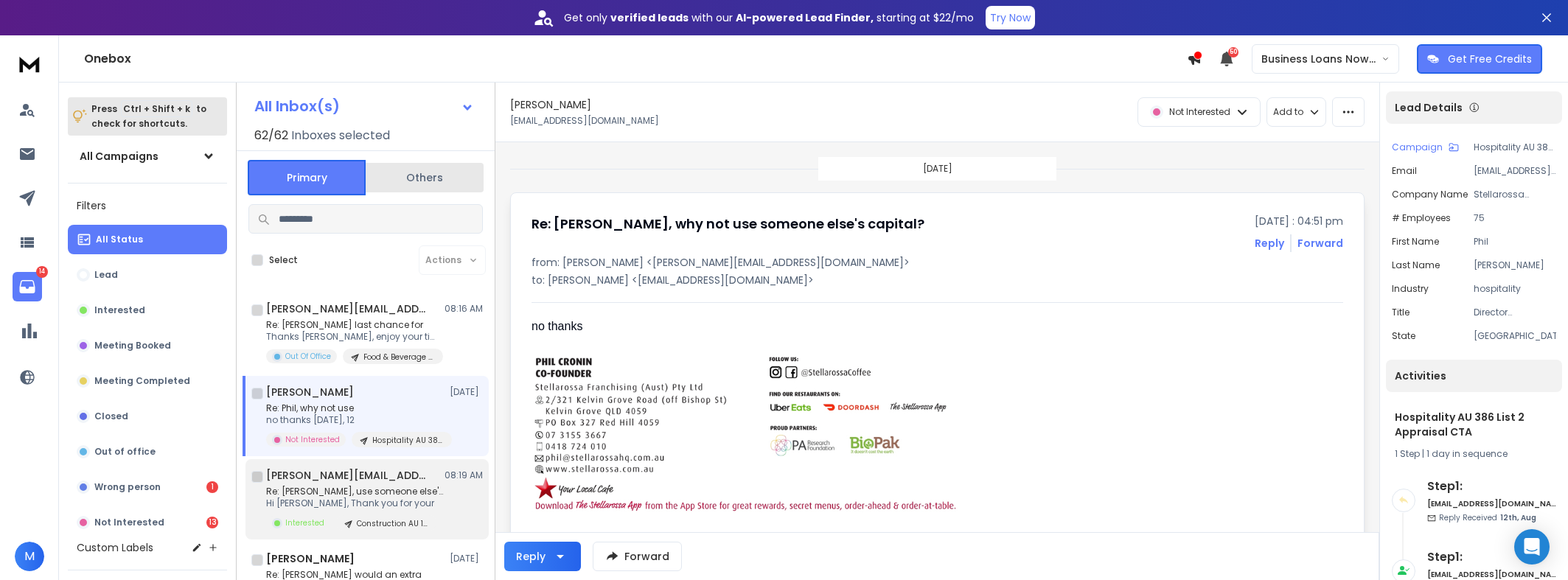
click at [336, 485] on div "[PERSON_NAME][EMAIL_ADDRESS][DOMAIN_NAME] 08:19 AM Re: [PERSON_NAME], use someo…" at bounding box center [374, 500] width 217 height 63
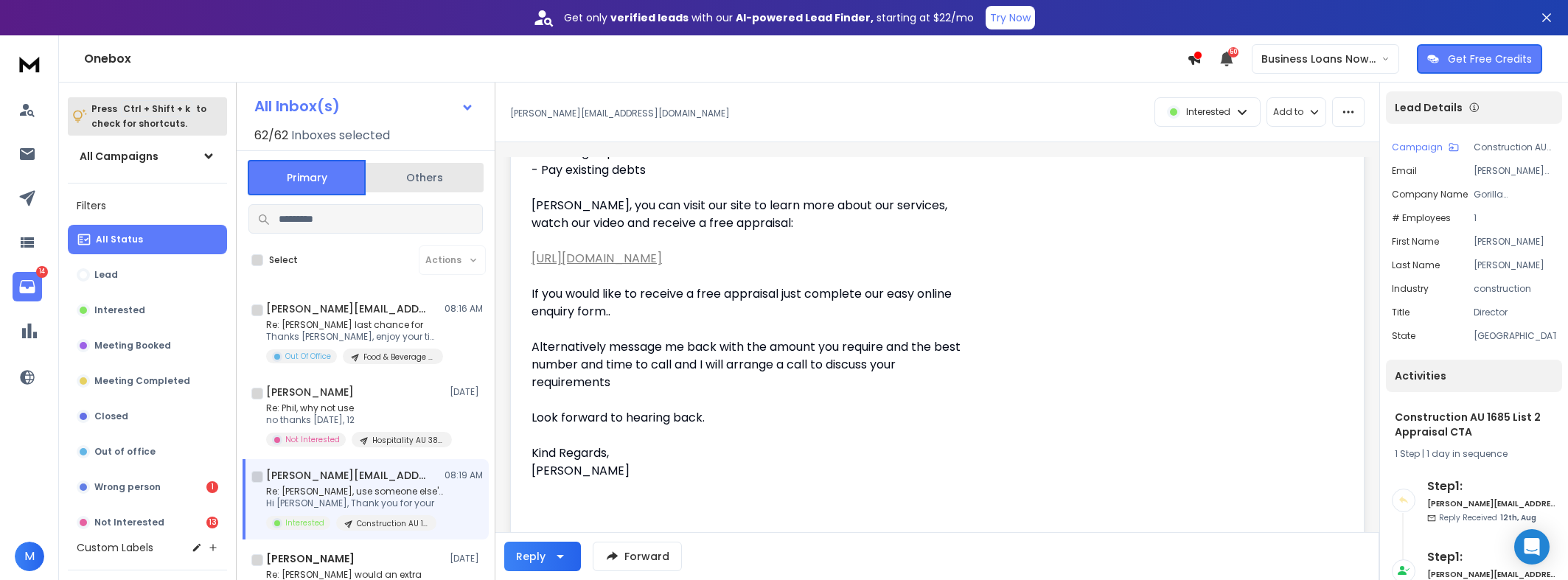
scroll to position [0, 0]
